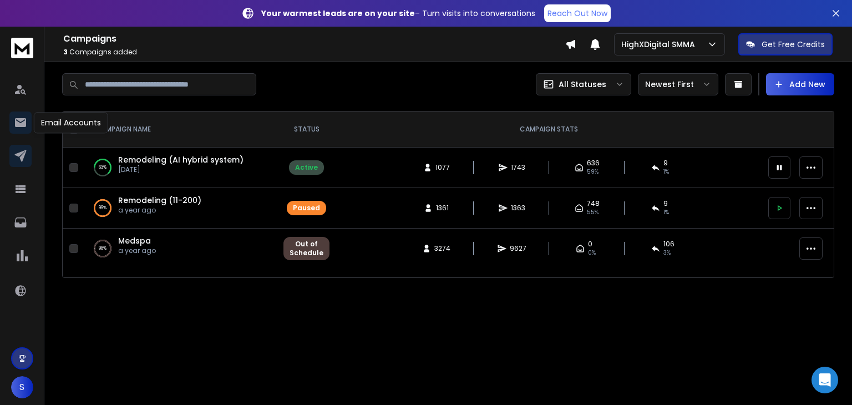
click at [16, 130] on link at bounding box center [20, 123] width 22 height 22
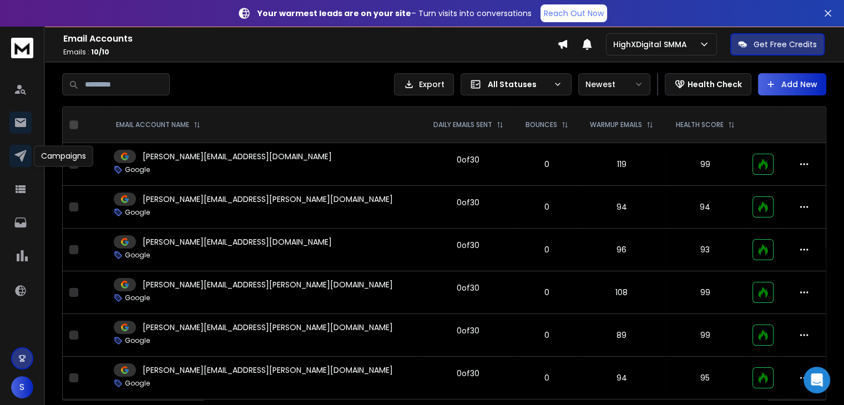
click at [24, 158] on icon at bounding box center [20, 155] width 13 height 13
